Goal: Task Accomplishment & Management: Complete application form

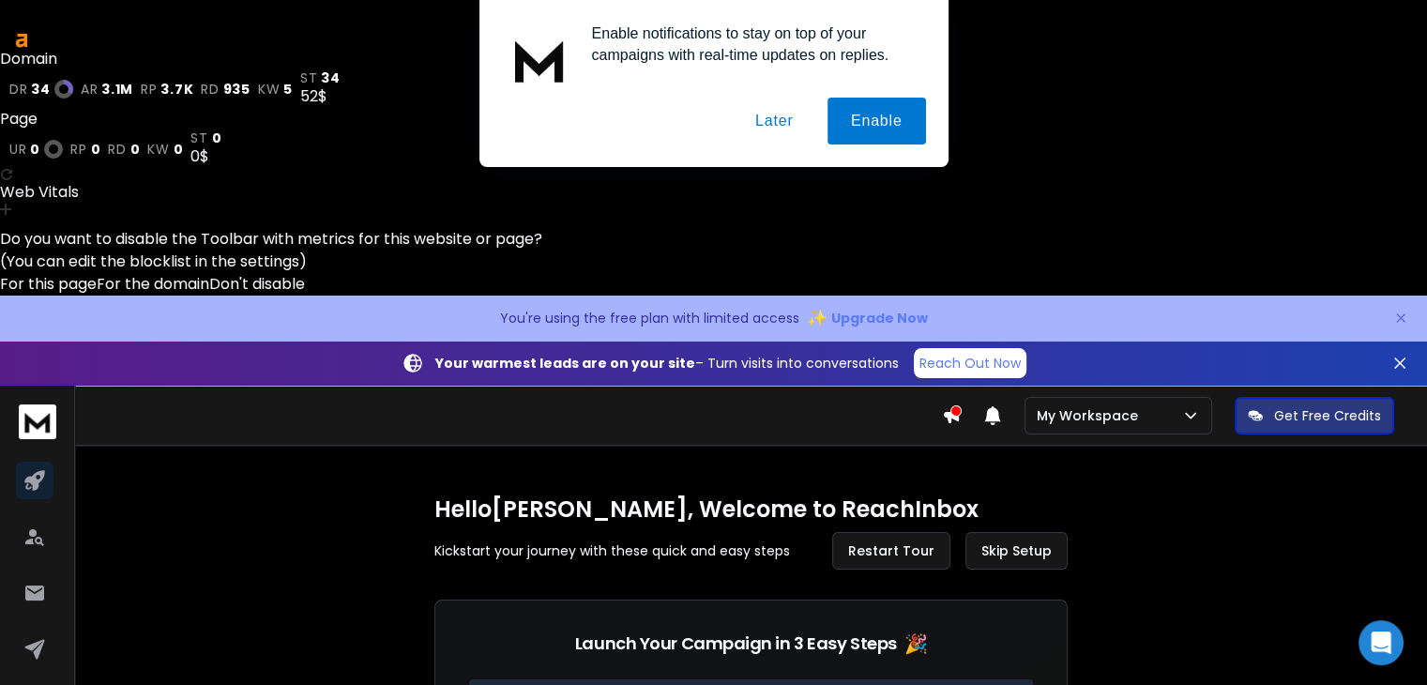
click at [209, 295] on button "For the domain" at bounding box center [153, 284] width 113 height 23
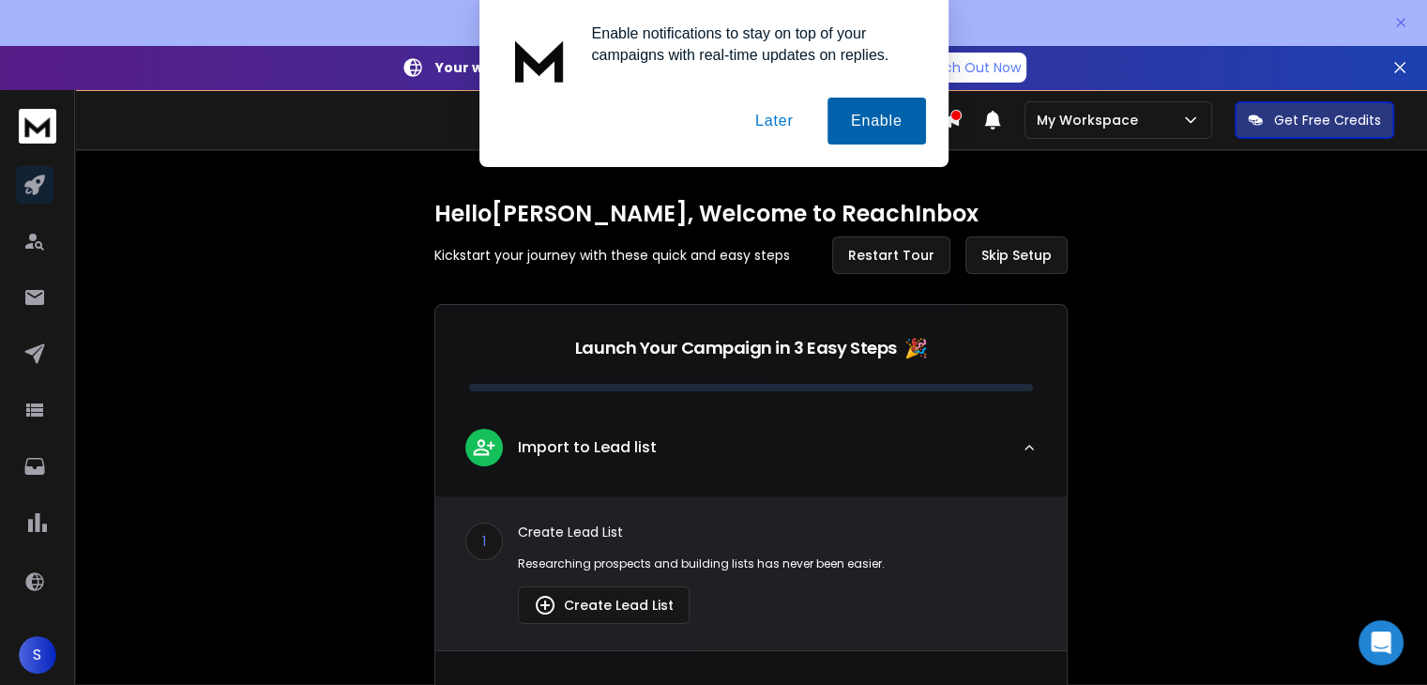
click at [852, 115] on button "Enable" at bounding box center [876, 121] width 98 height 47
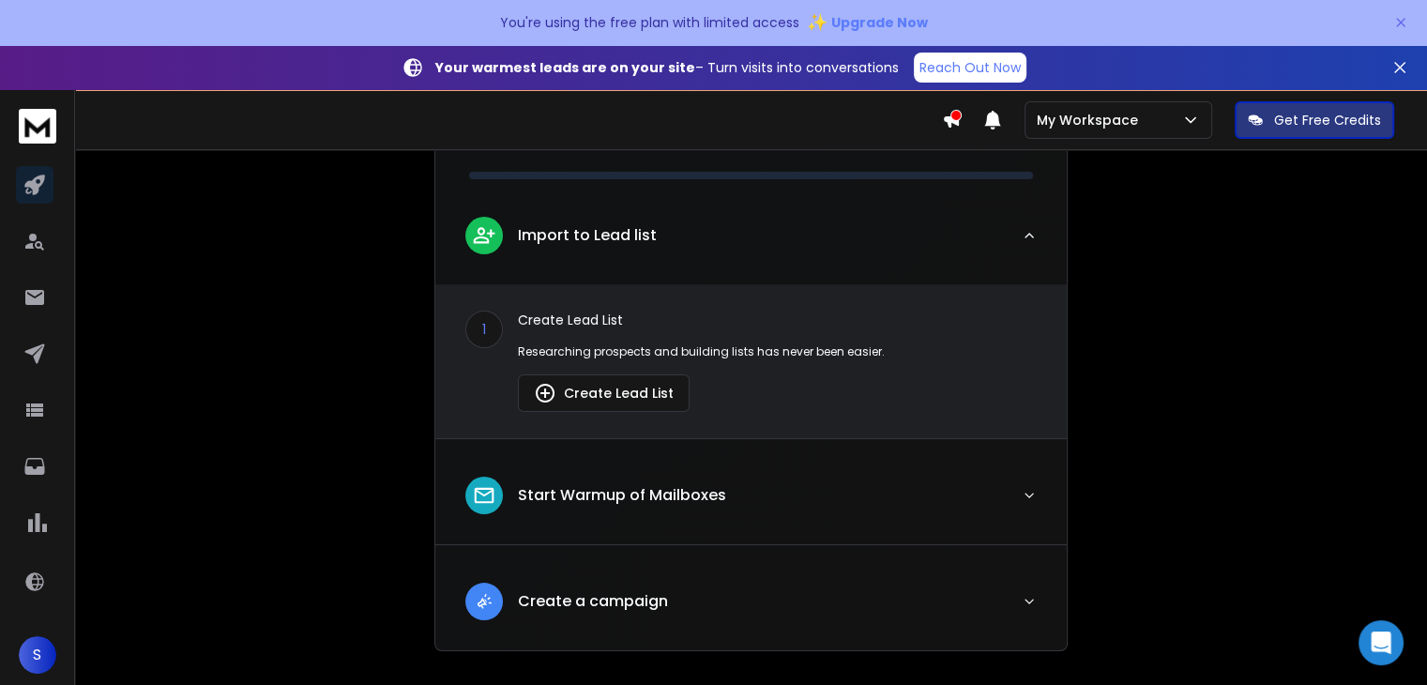
scroll to position [226, 0]
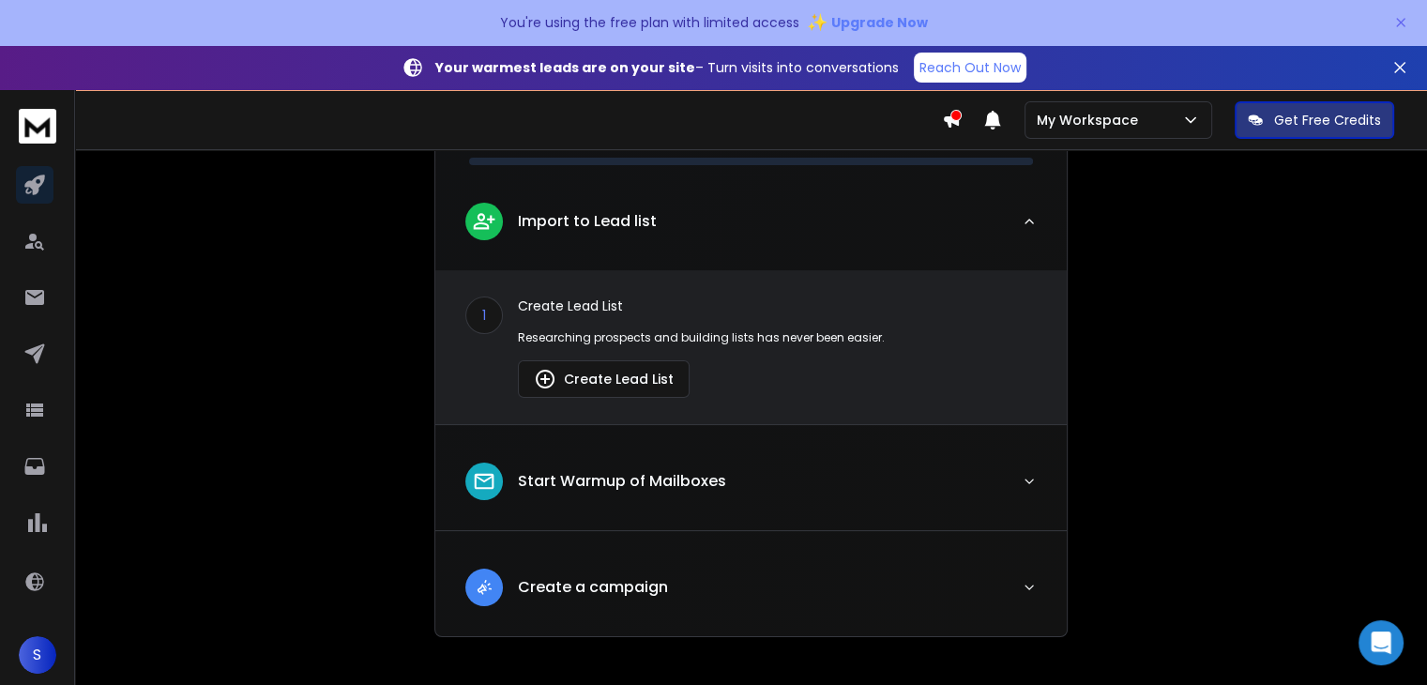
click at [45, 129] on img at bounding box center [38, 126] width 38 height 35
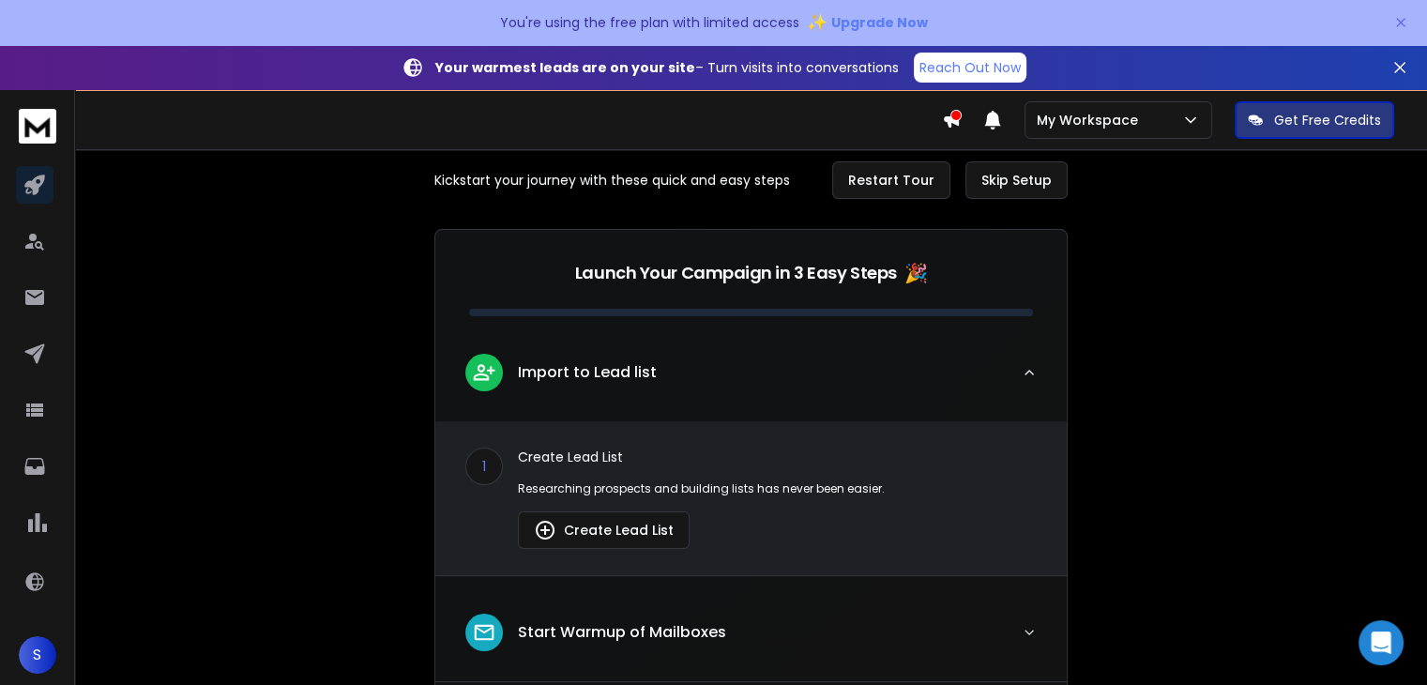
scroll to position [188, 0]
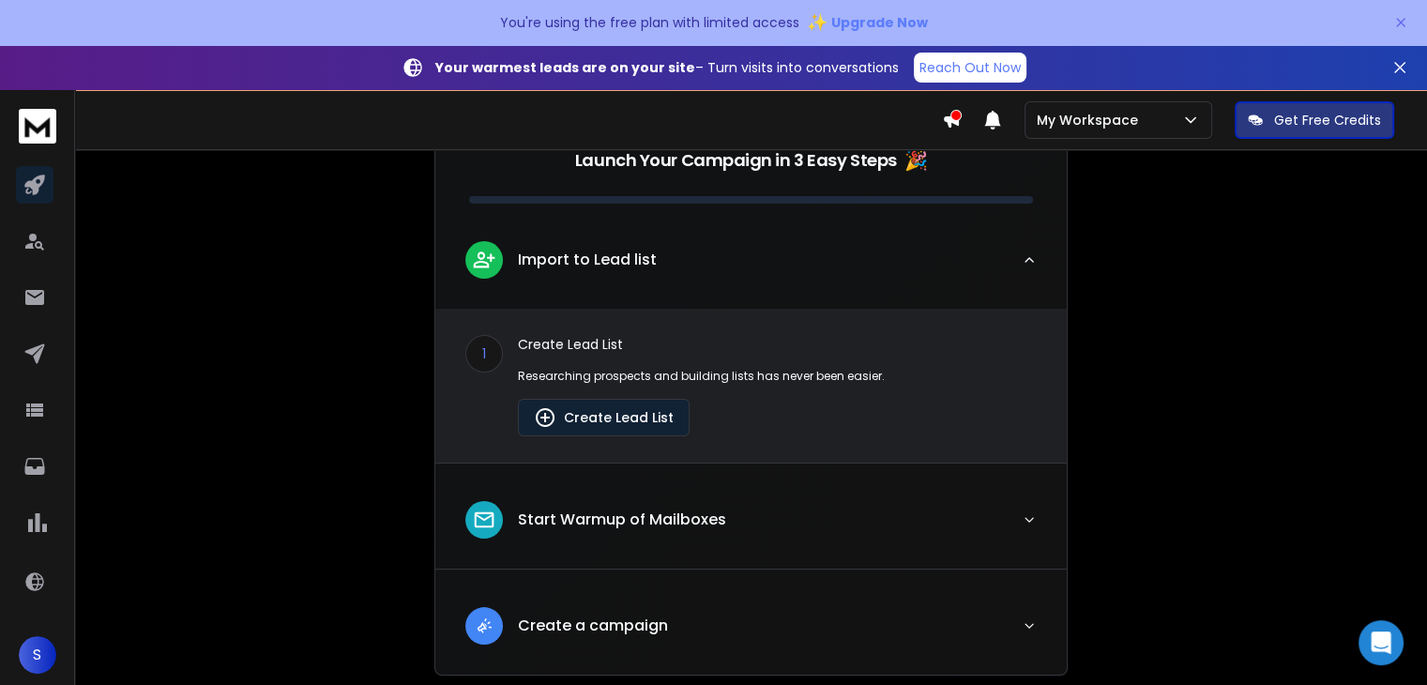
click at [585, 412] on button "Create Lead List" at bounding box center [604, 418] width 172 height 38
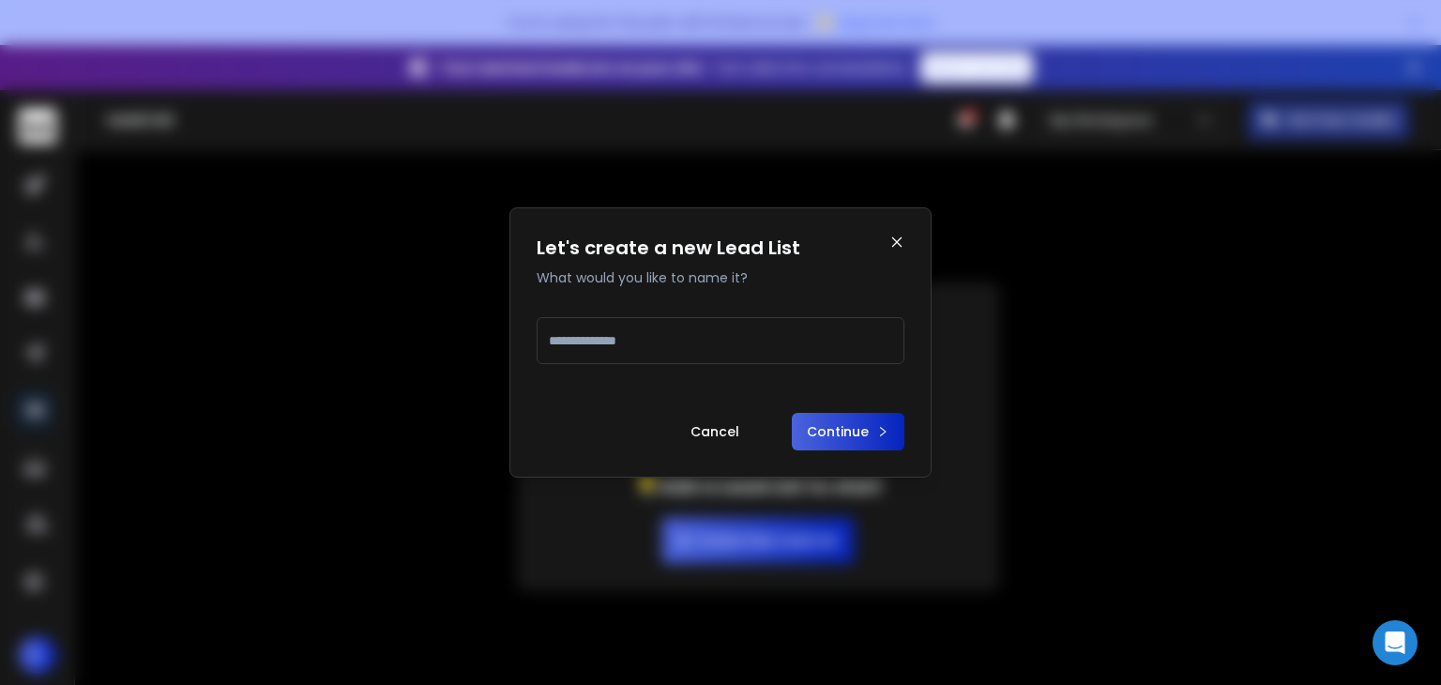
click at [612, 353] on input at bounding box center [721, 340] width 368 height 47
paste input "**********"
type input "**********"
click at [833, 447] on button "Continue" at bounding box center [848, 432] width 113 height 38
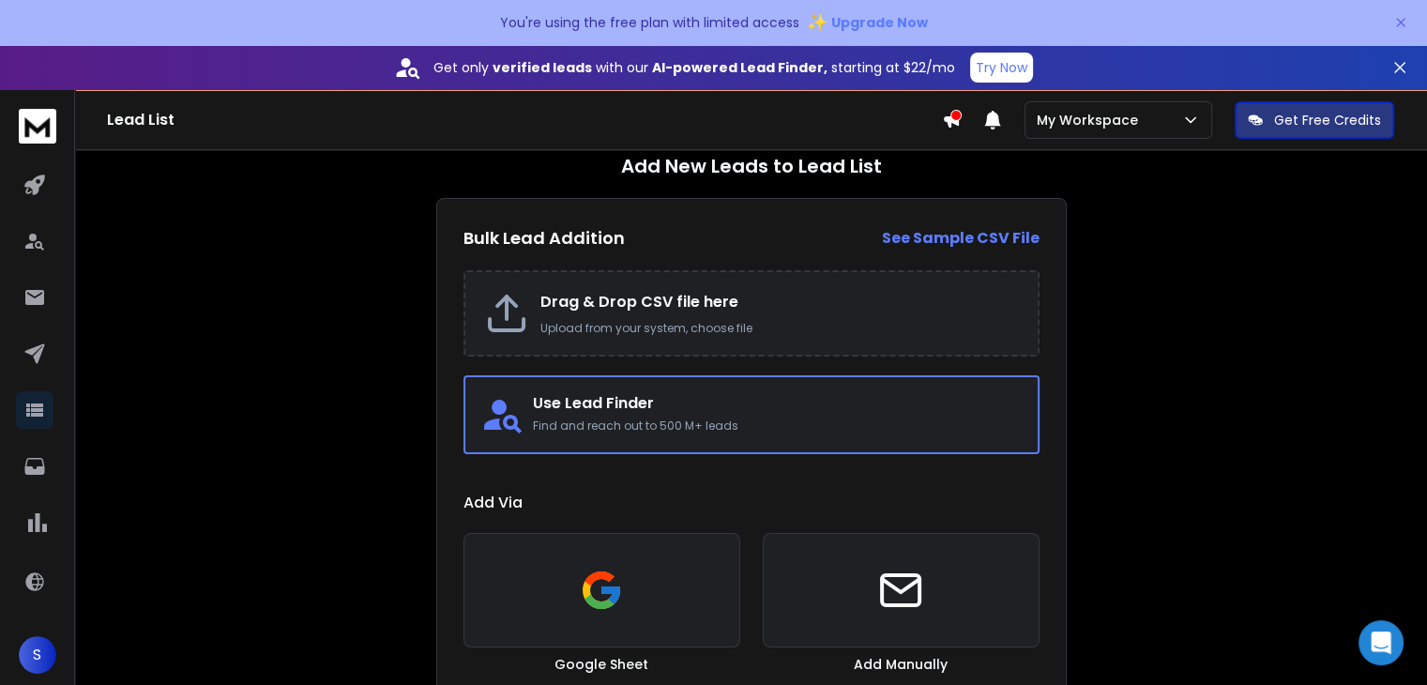
scroll to position [49, 0]
